Goal: Communication & Community: Answer question/provide support

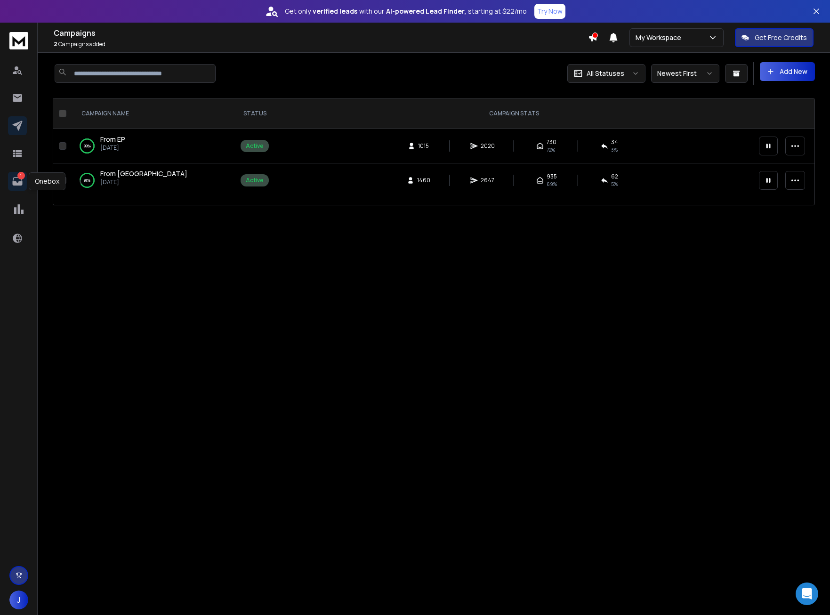
click at [12, 177] on icon at bounding box center [17, 181] width 11 height 11
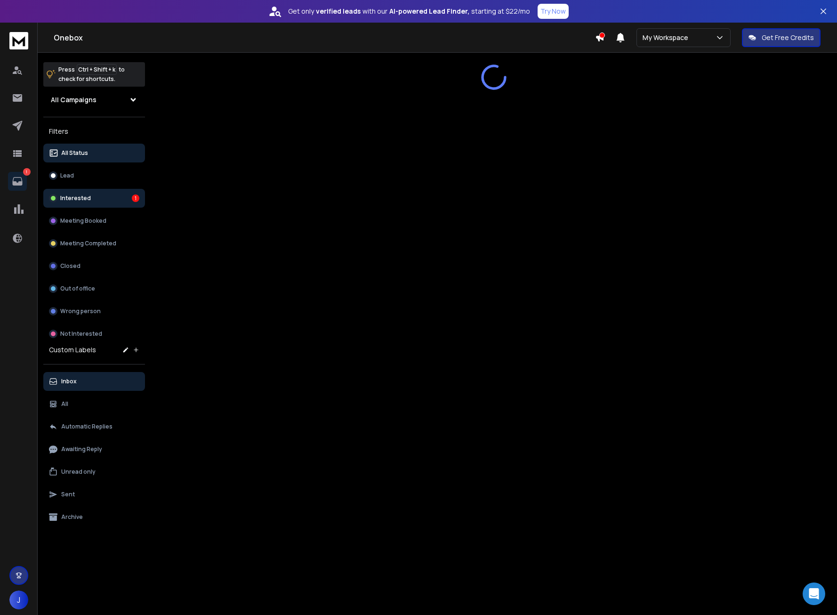
click at [82, 202] on p "Interested" at bounding box center [75, 199] width 31 height 8
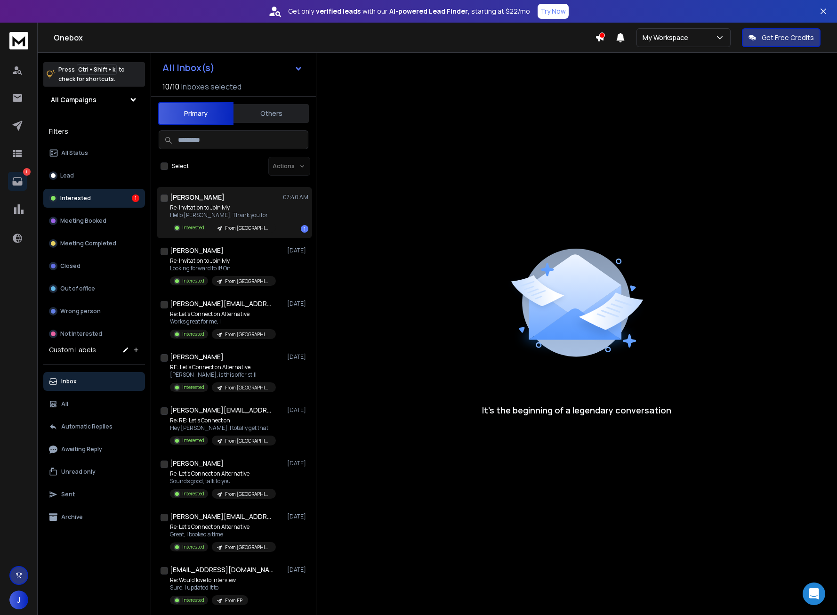
click at [227, 196] on div "Naim Hamdar 07:40 AM" at bounding box center [239, 197] width 138 height 9
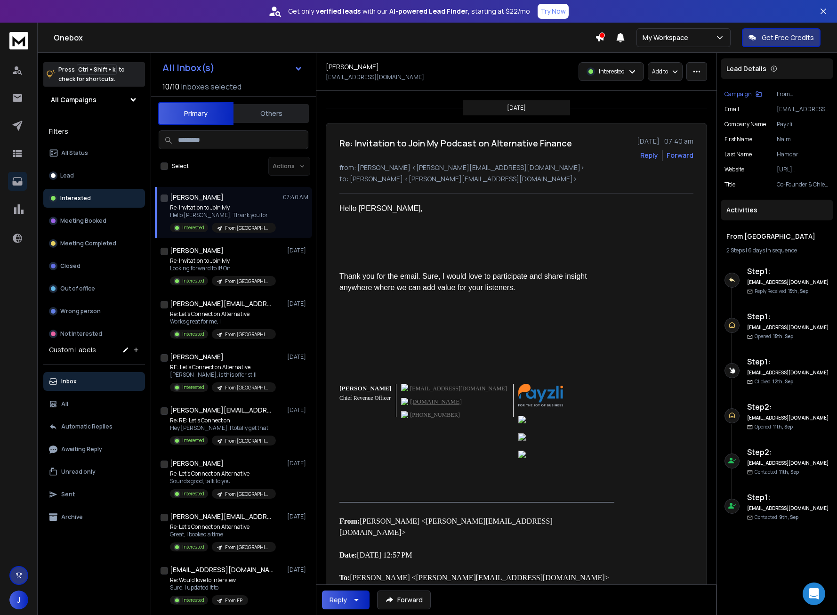
click at [334, 596] on div "Reply" at bounding box center [338, 599] width 17 height 9
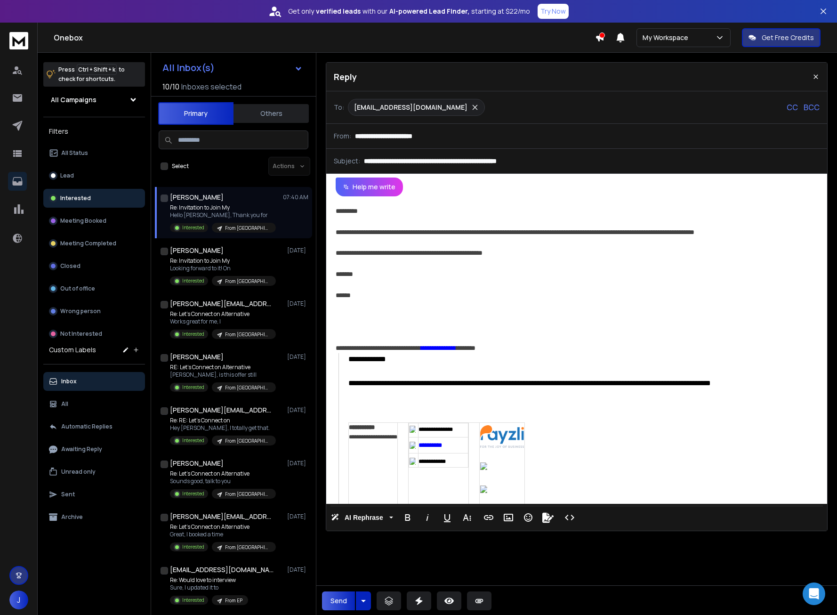
drag, startPoint x: 597, startPoint y: 232, endPoint x: 597, endPoint y: 254, distance: 22.1
click at [597, 232] on div "**********" at bounding box center [572, 232] width 472 height 10
drag, startPoint x: 408, startPoint y: 109, endPoint x: 341, endPoint y: 110, distance: 67.8
click at [341, 110] on div "To: naim@payzli.com" at bounding box center [558, 107] width 449 height 17
click at [349, 109] on div "naim@payzli.com" at bounding box center [416, 107] width 137 height 17
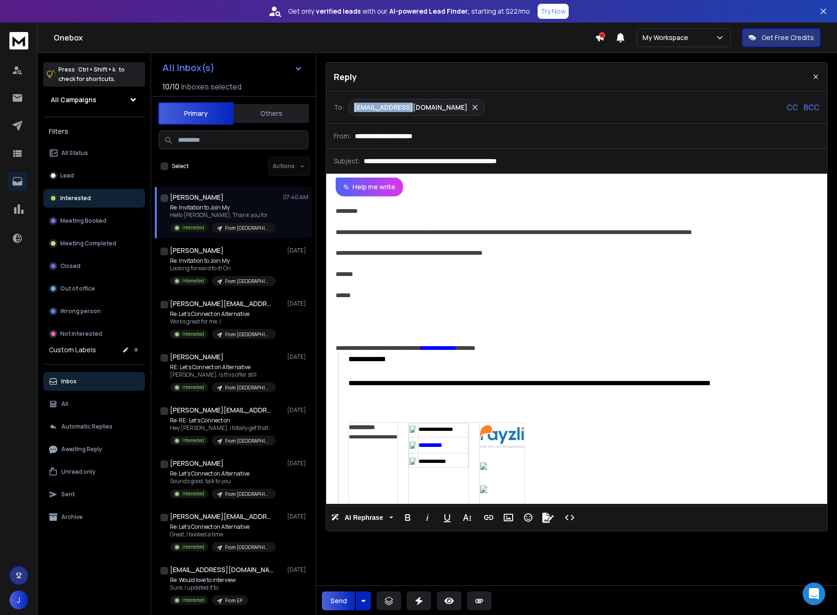
drag, startPoint x: 353, startPoint y: 109, endPoint x: 408, endPoint y: 109, distance: 55.1
click at [408, 109] on p "naim@payzli.com" at bounding box center [411, 107] width 114 height 9
copy p "naim@payzli.com"
click at [338, 599] on button "Send" at bounding box center [338, 601] width 33 height 19
